Goal: Task Accomplishment & Management: Manage account settings

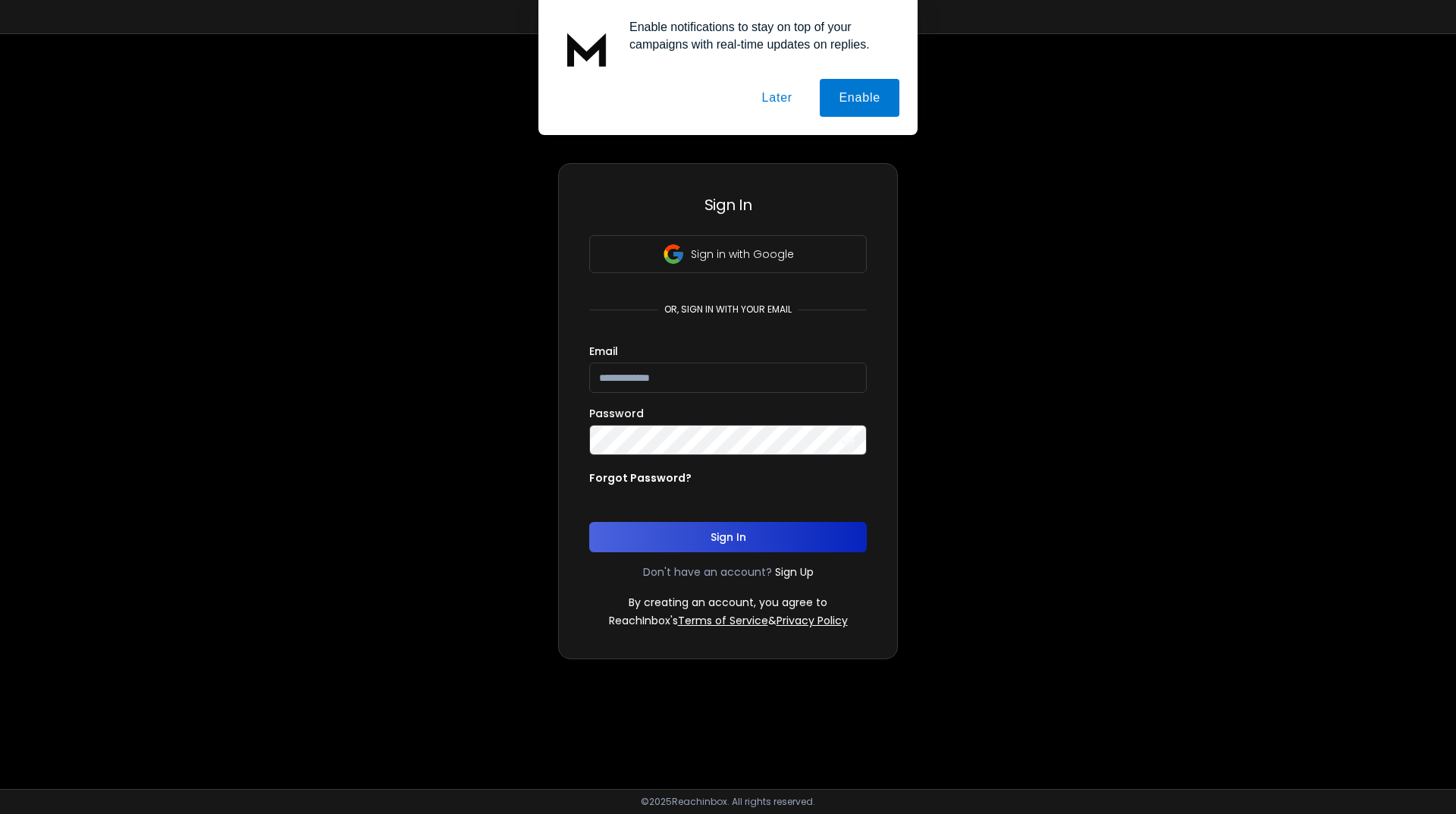
click at [641, 372] on input "email" at bounding box center [728, 377] width 277 height 30
paste input "**********"
type input "**********"
click at [790, 99] on button "Later" at bounding box center [776, 97] width 69 height 38
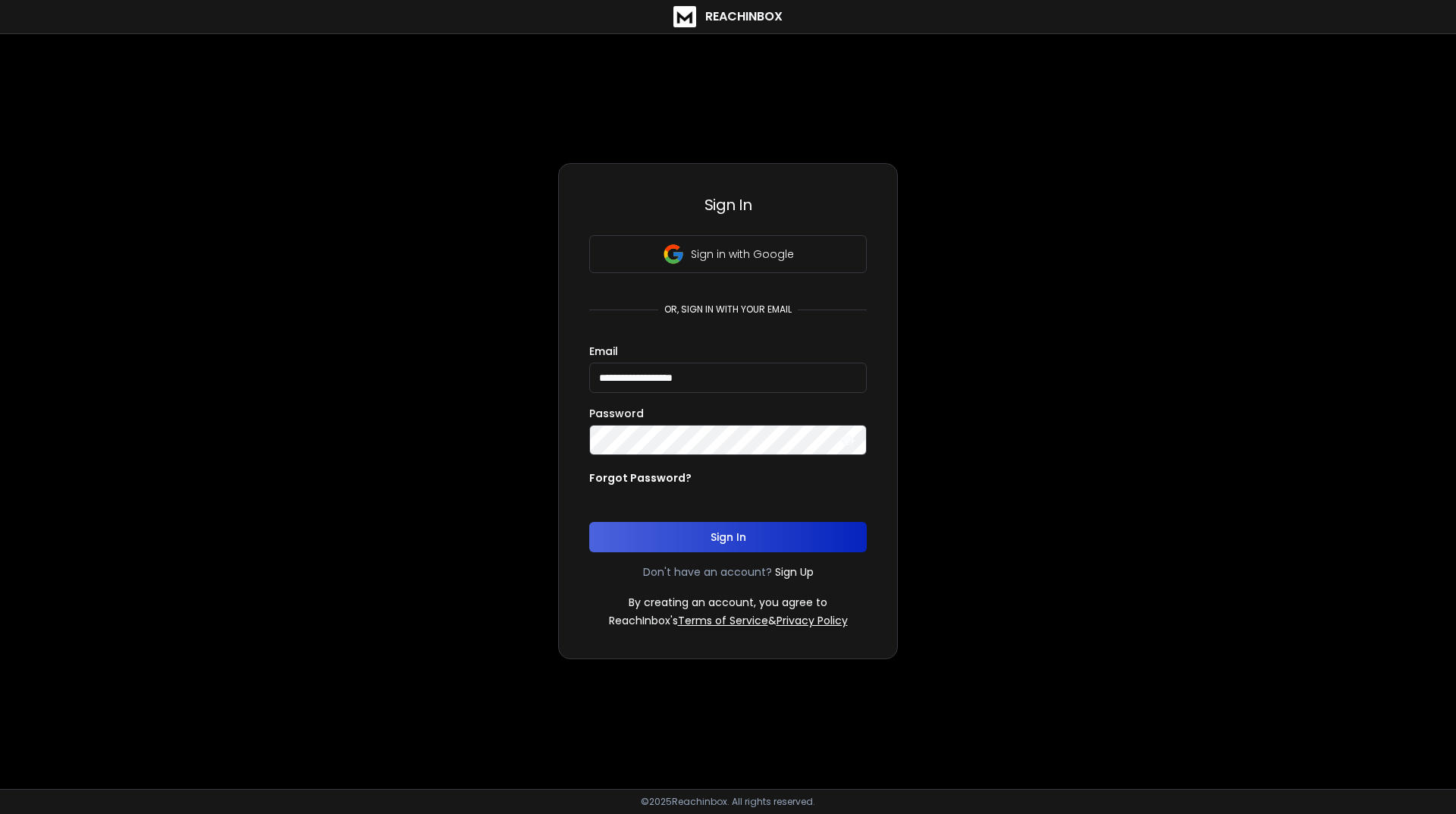
click at [722, 535] on button "Sign In" at bounding box center [728, 536] width 277 height 30
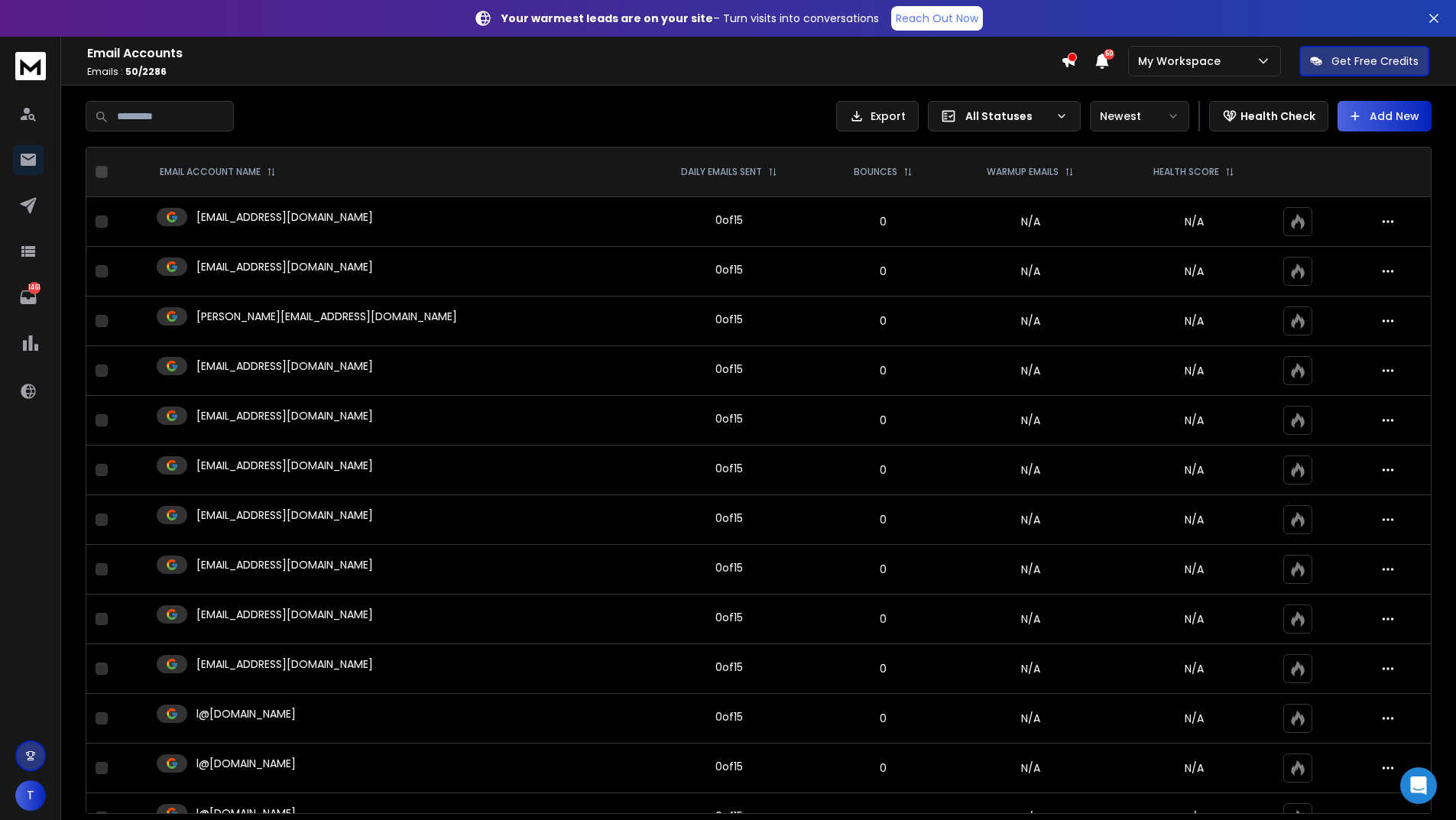
click at [1348, 118] on button "Add New" at bounding box center [1384, 116] width 94 height 30
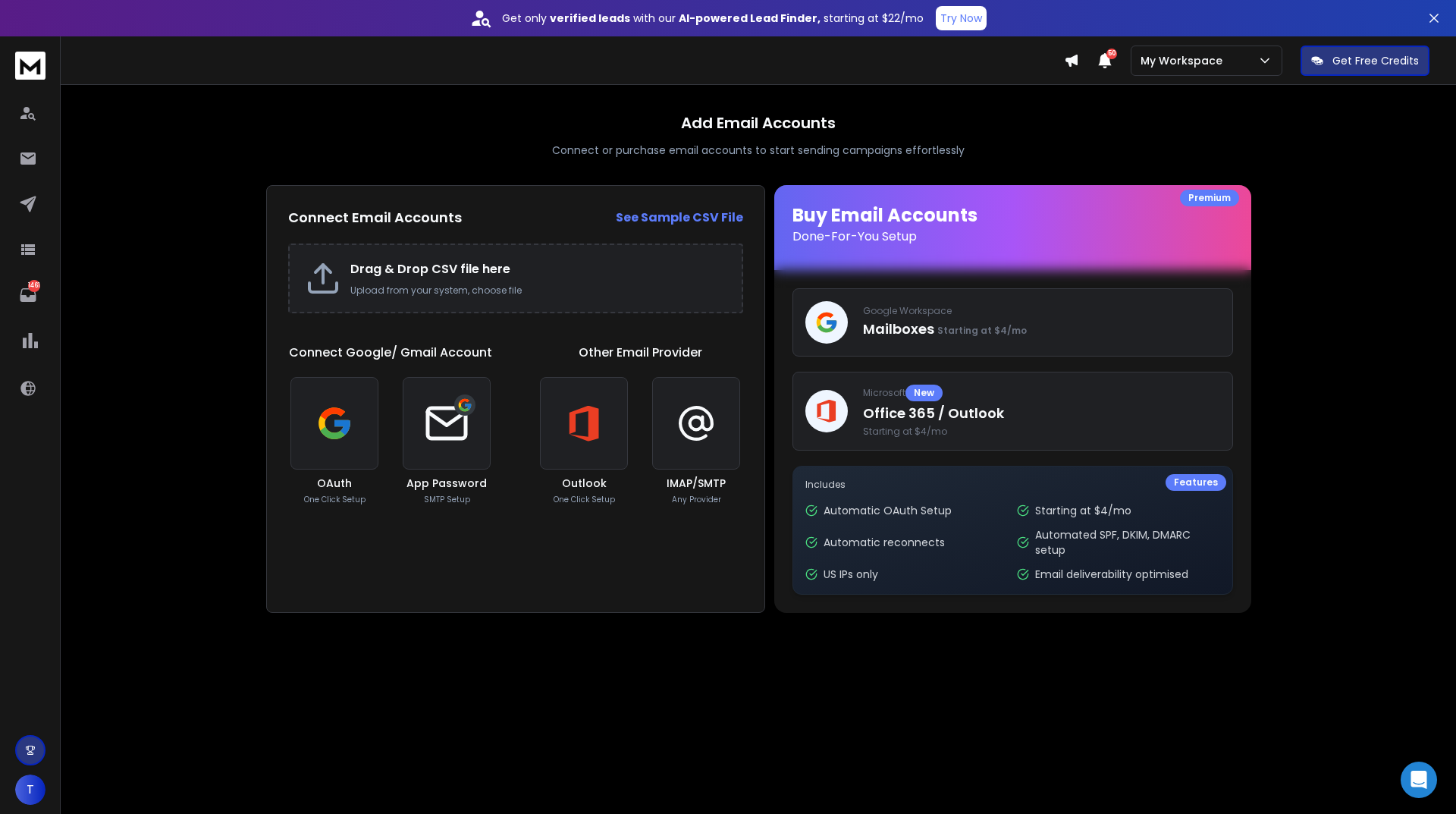
click at [338, 426] on icon at bounding box center [342, 428] width 16 height 15
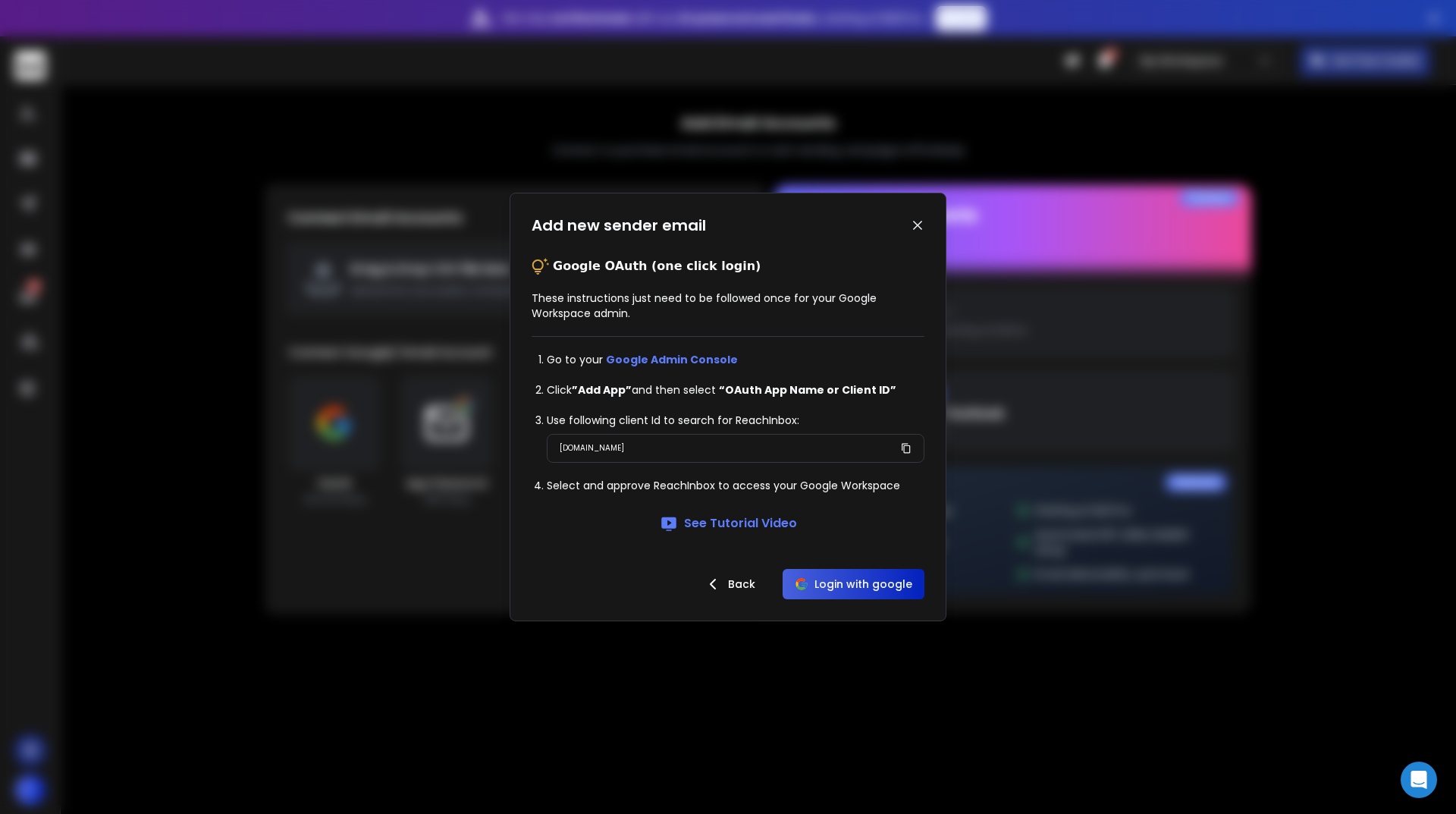
click at [815, 579] on button "Login with google" at bounding box center [853, 584] width 142 height 30
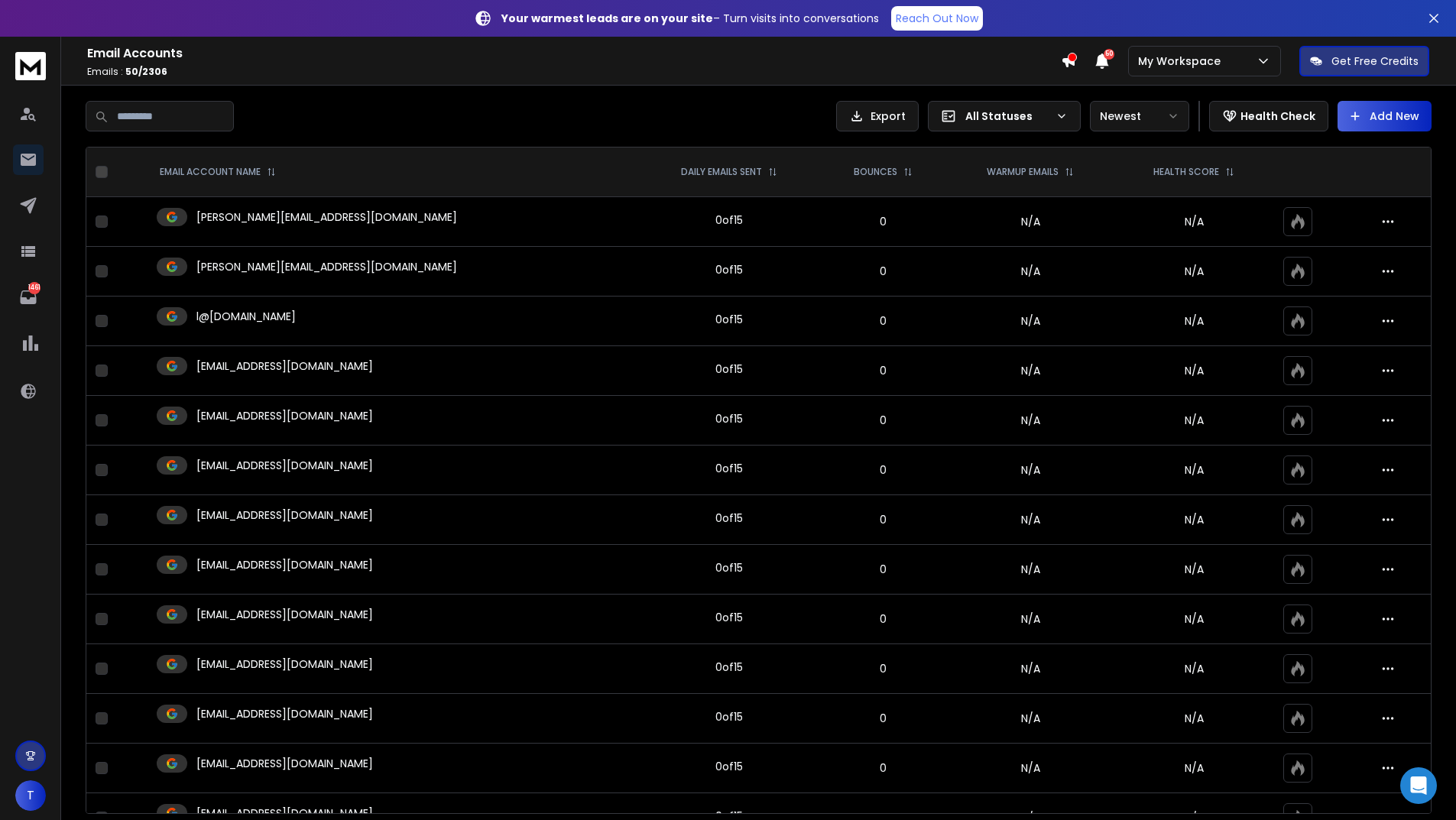
drag, startPoint x: 1365, startPoint y: 122, endPoint x: 1336, endPoint y: 139, distance: 33.6
click at [1364, 122] on button "Add New" at bounding box center [1384, 116] width 94 height 30
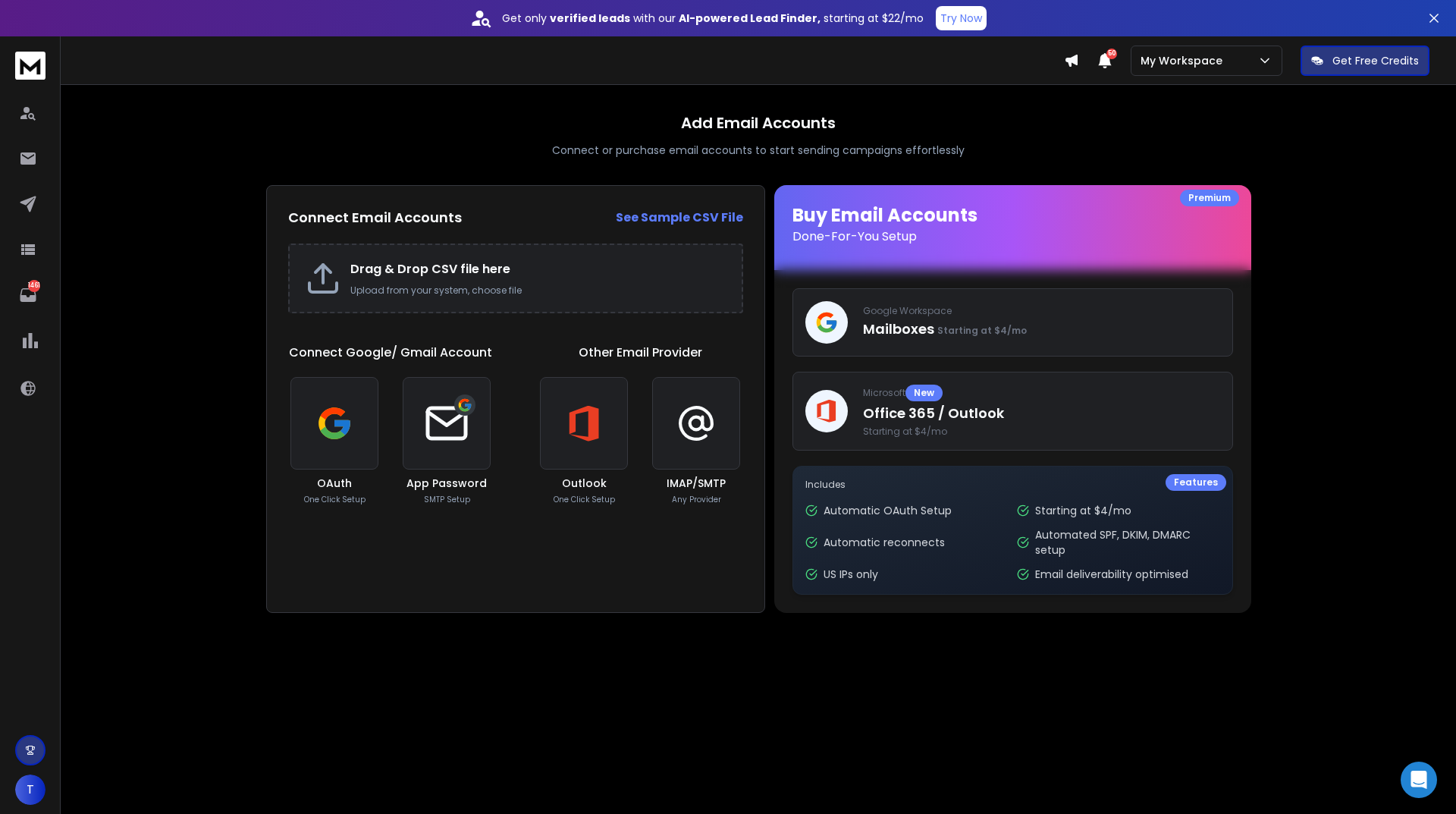
click at [346, 432] on icon at bounding box center [342, 428] width 16 height 15
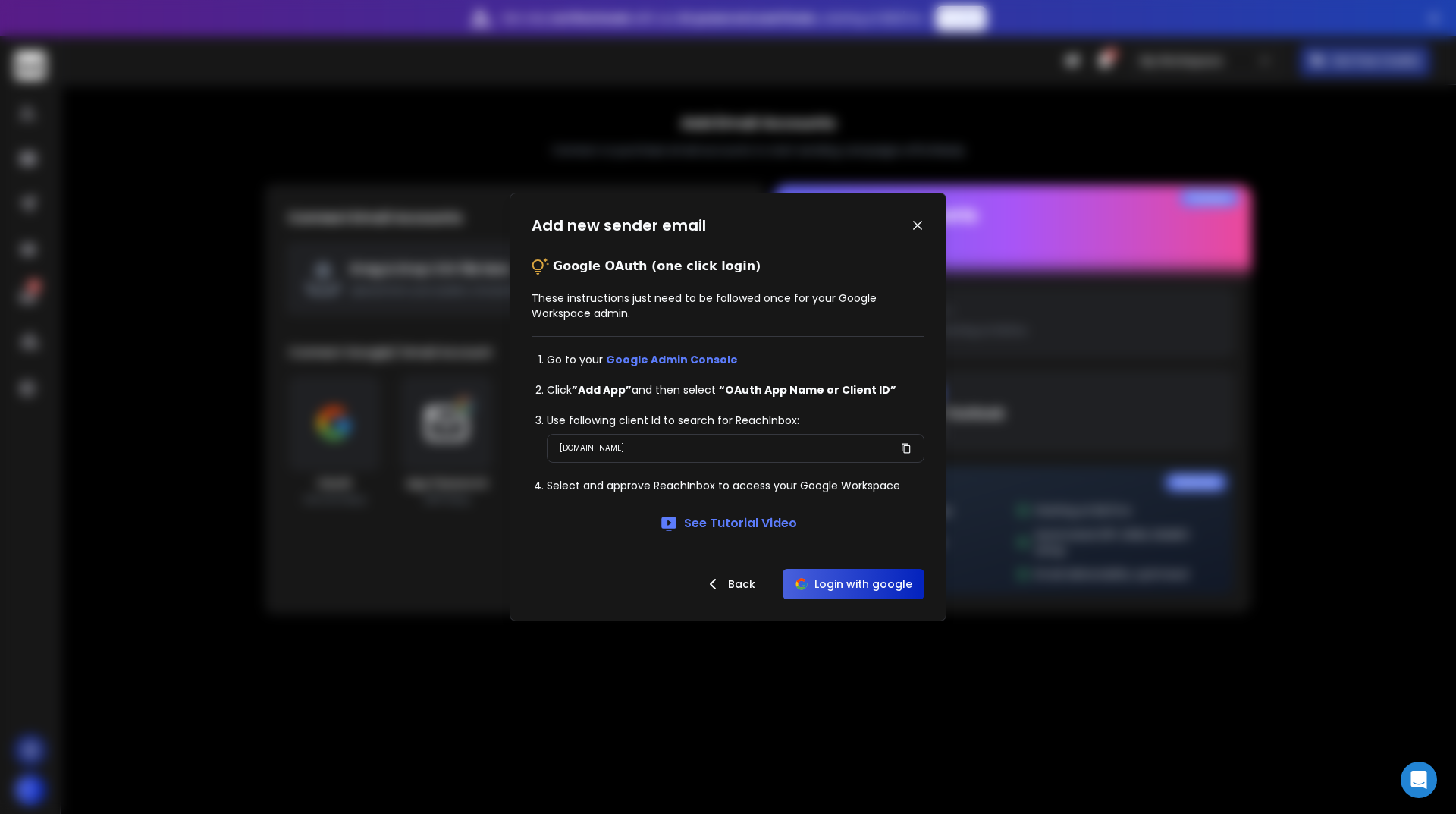
click at [832, 588] on button "Login with google" at bounding box center [853, 584] width 142 height 30
